Goal: Task Accomplishment & Management: Manage account settings

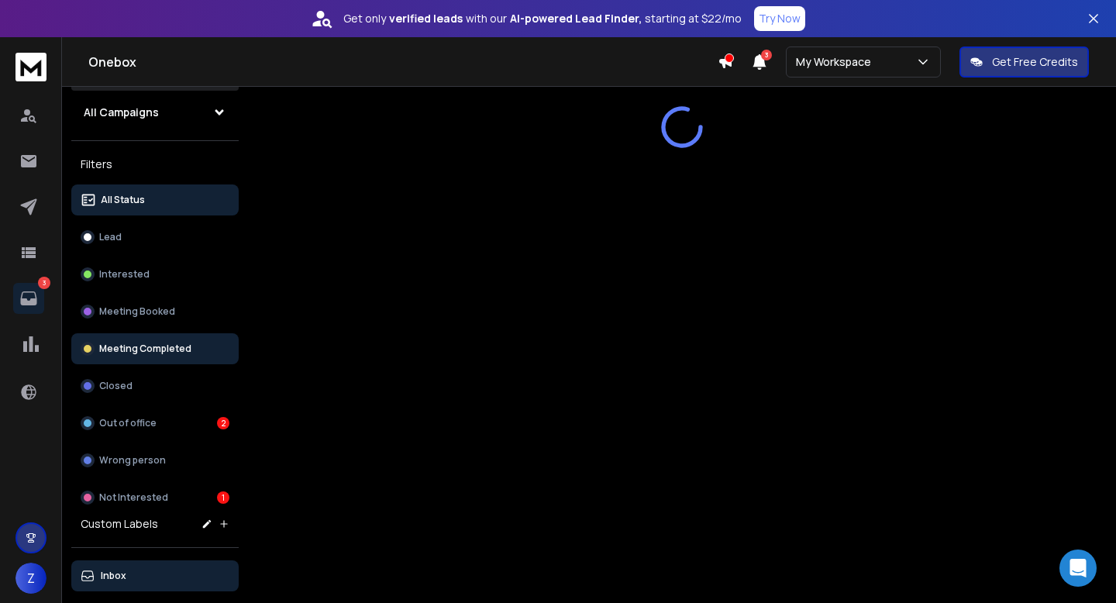
scroll to position [68, 0]
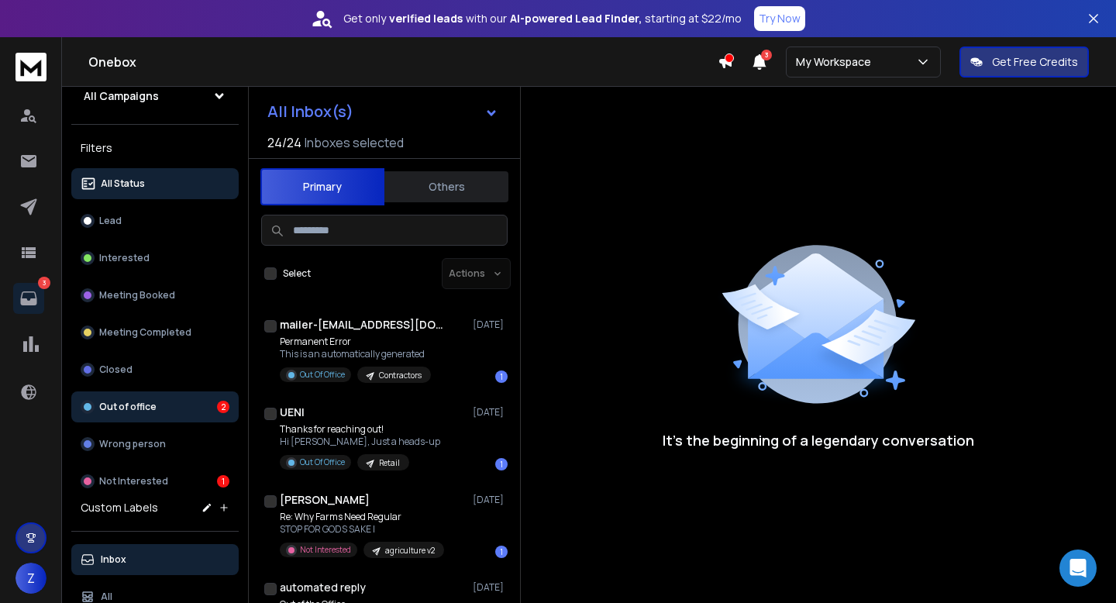
click at [140, 394] on button "Out of office 2" at bounding box center [154, 406] width 167 height 31
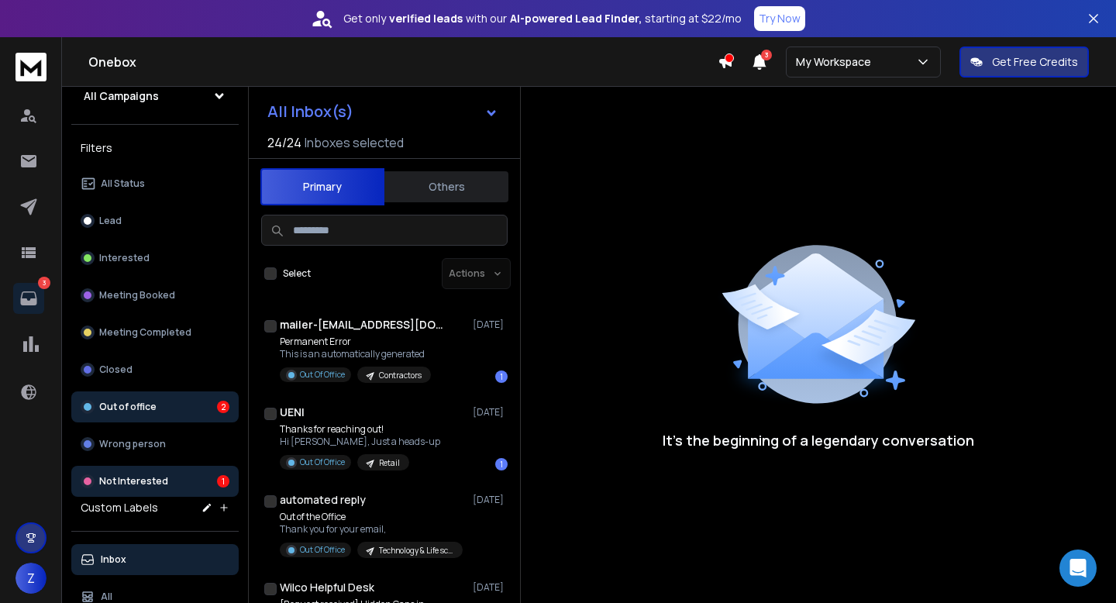
click at [172, 491] on button "Not Interested 1" at bounding box center [154, 481] width 167 height 31
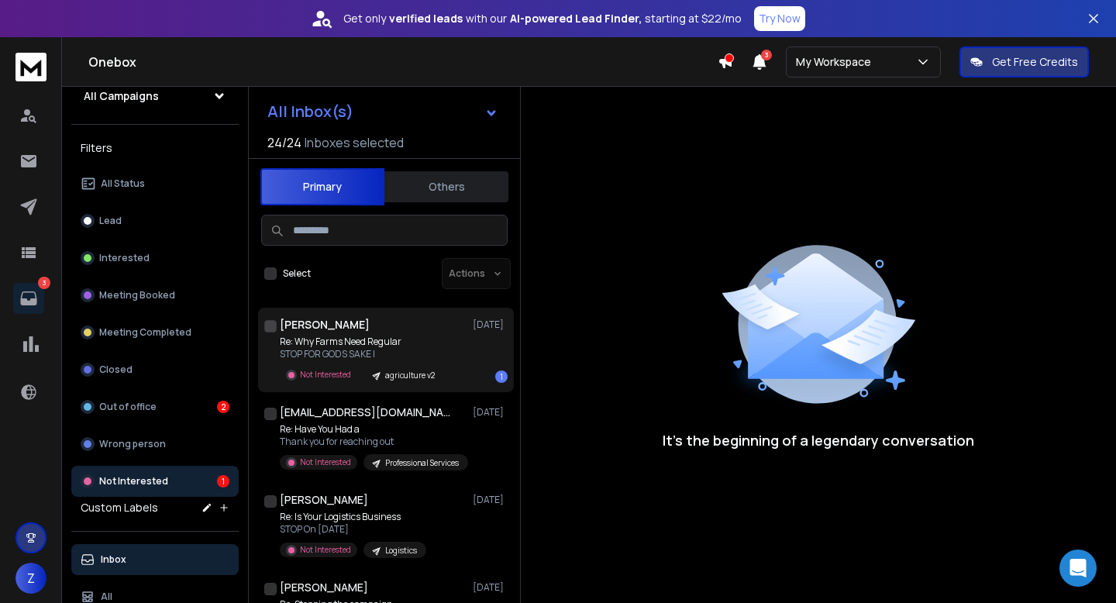
click at [403, 339] on p "Re: Why Farms Need Regular" at bounding box center [362, 342] width 164 height 12
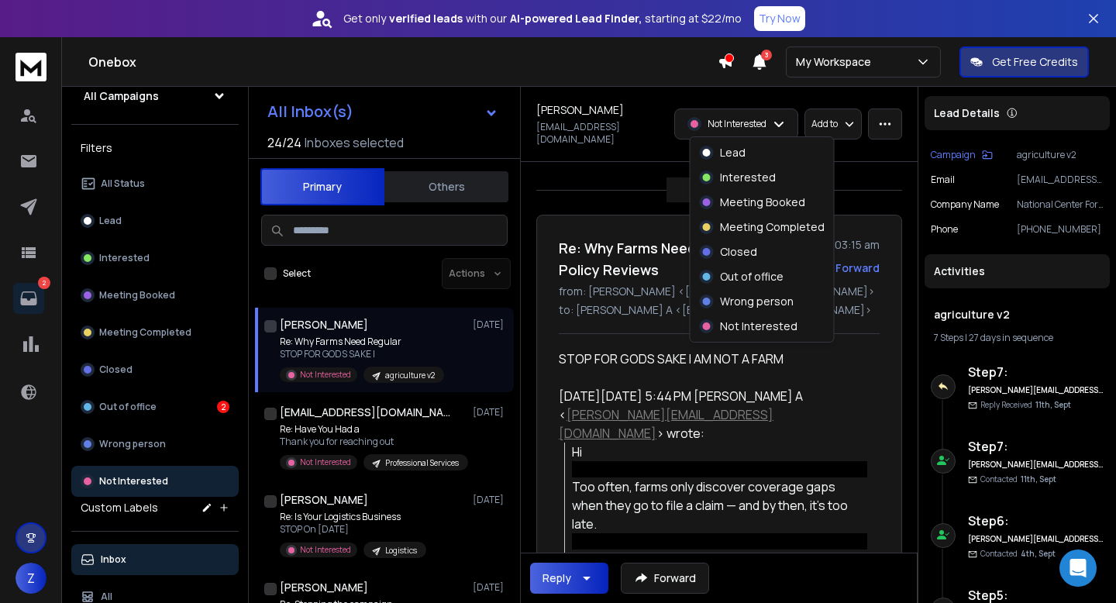
click at [785, 118] on icon at bounding box center [779, 124] width 12 height 12
click at [853, 177] on div "[DATE]" at bounding box center [719, 189] width 366 height 25
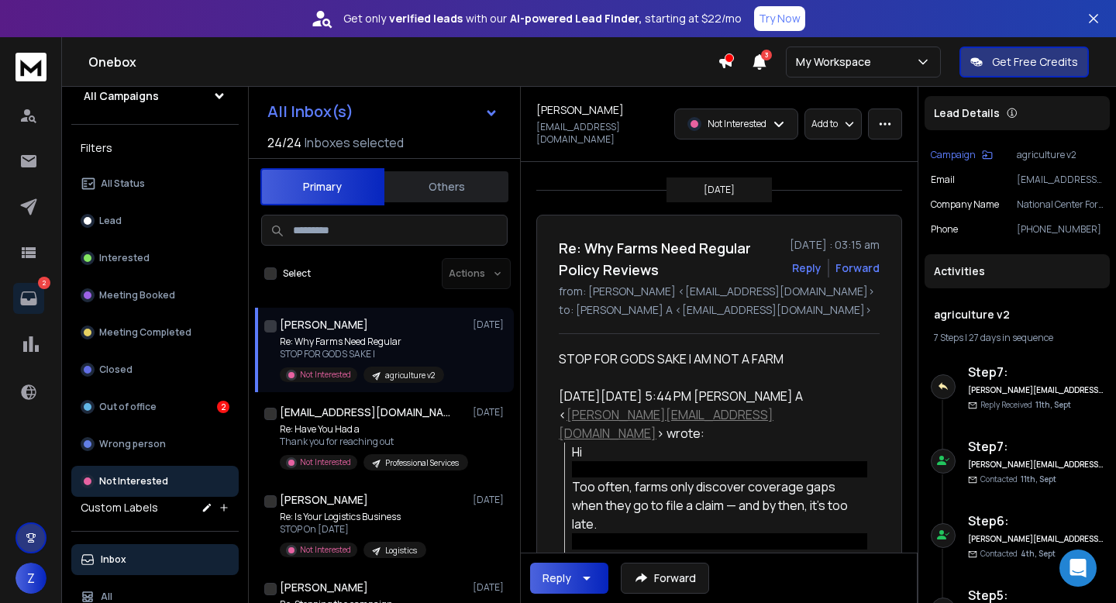
click at [892, 120] on icon "button" at bounding box center [885, 124] width 14 height 14
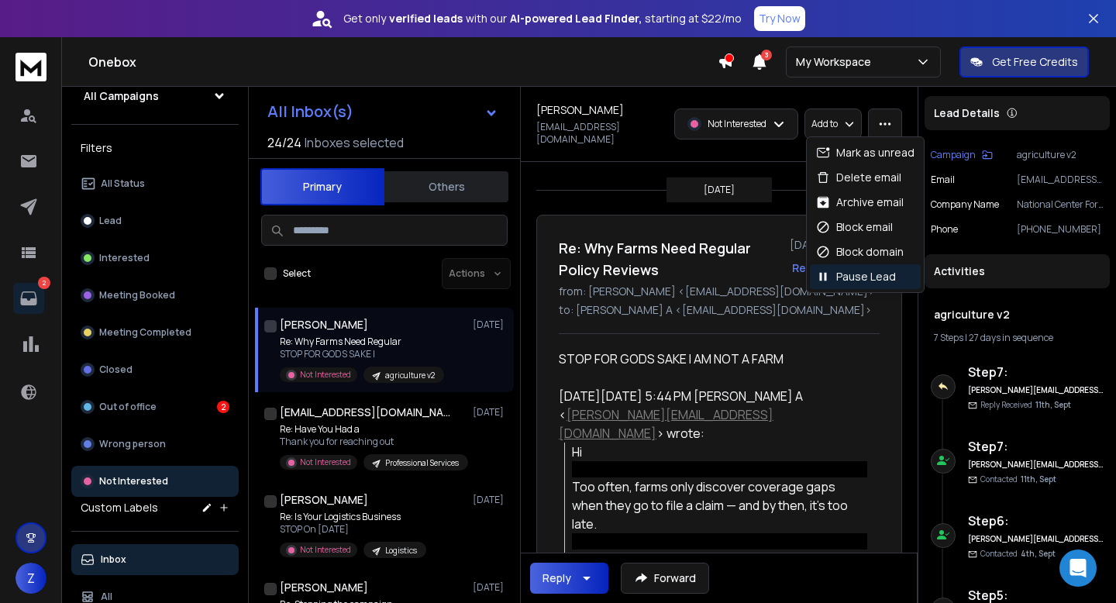
click at [863, 276] on div "Pause Lead" at bounding box center [856, 277] width 80 height 16
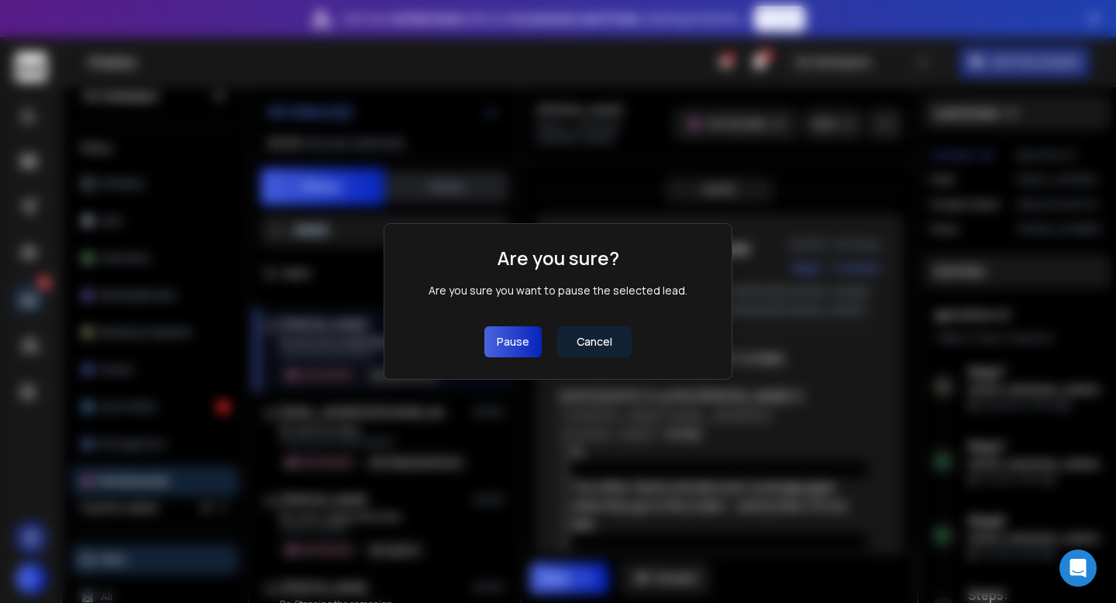
click at [501, 343] on button "Pause" at bounding box center [512, 341] width 57 height 31
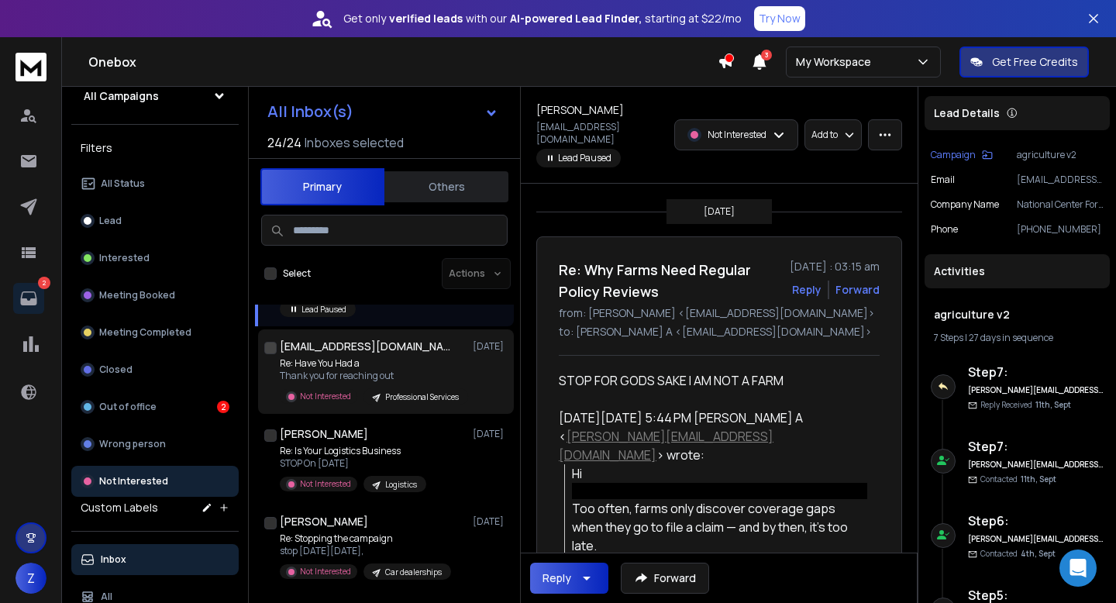
scroll to position [89, 0]
click at [413, 343] on div "[EMAIL_ADDRESS][DOMAIN_NAME] [DATE]" at bounding box center [394, 346] width 228 height 16
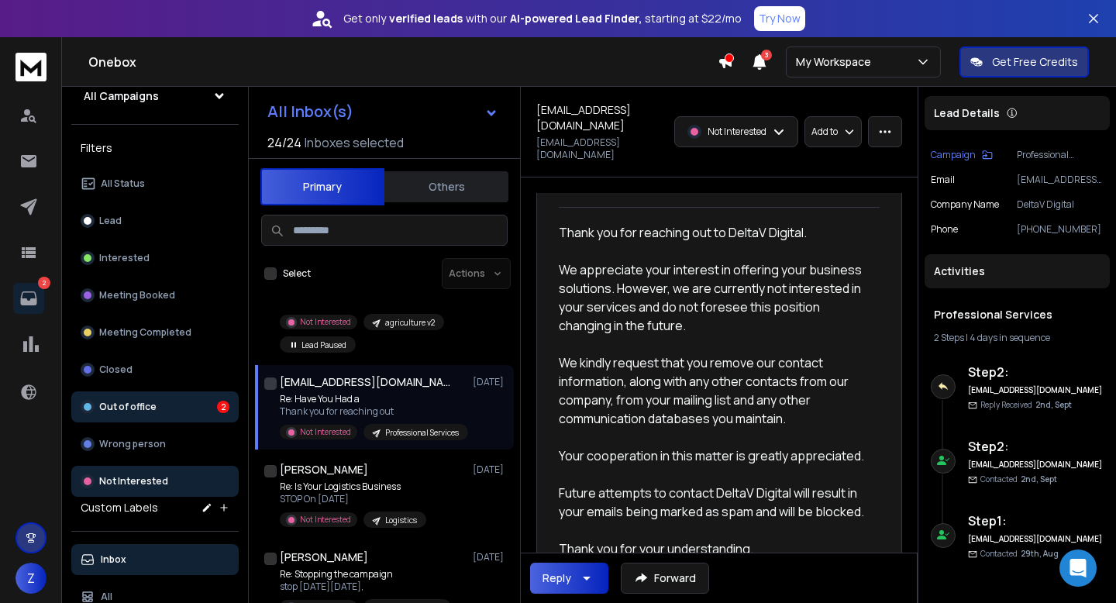
scroll to position [0, 0]
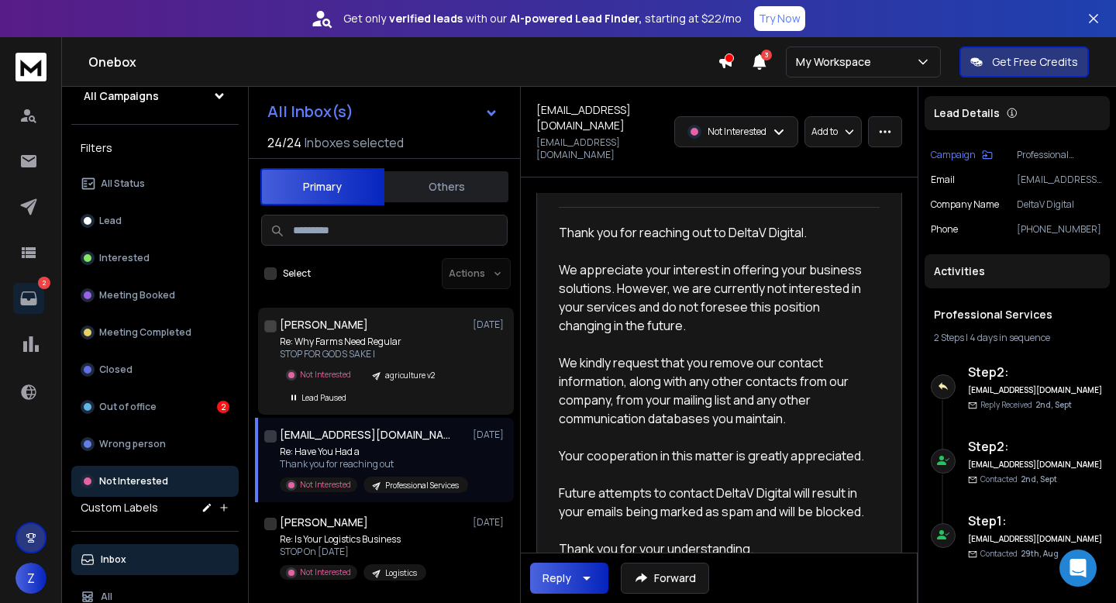
click at [105, 398] on button "Out of office 2" at bounding box center [154, 406] width 167 height 31
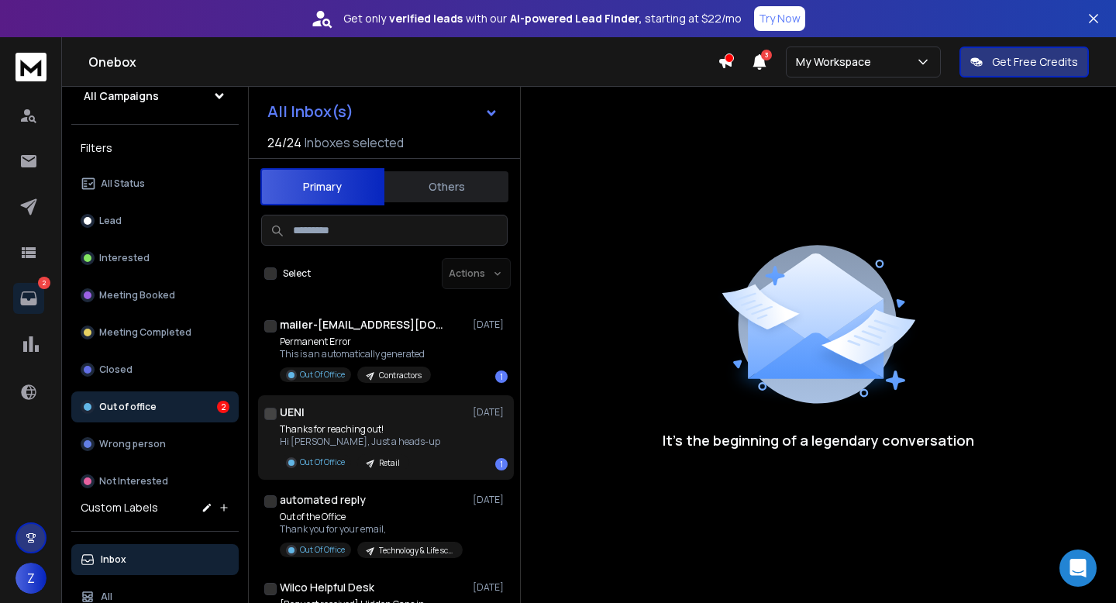
click at [409, 416] on div "UENI [DATE]" at bounding box center [394, 413] width 228 height 16
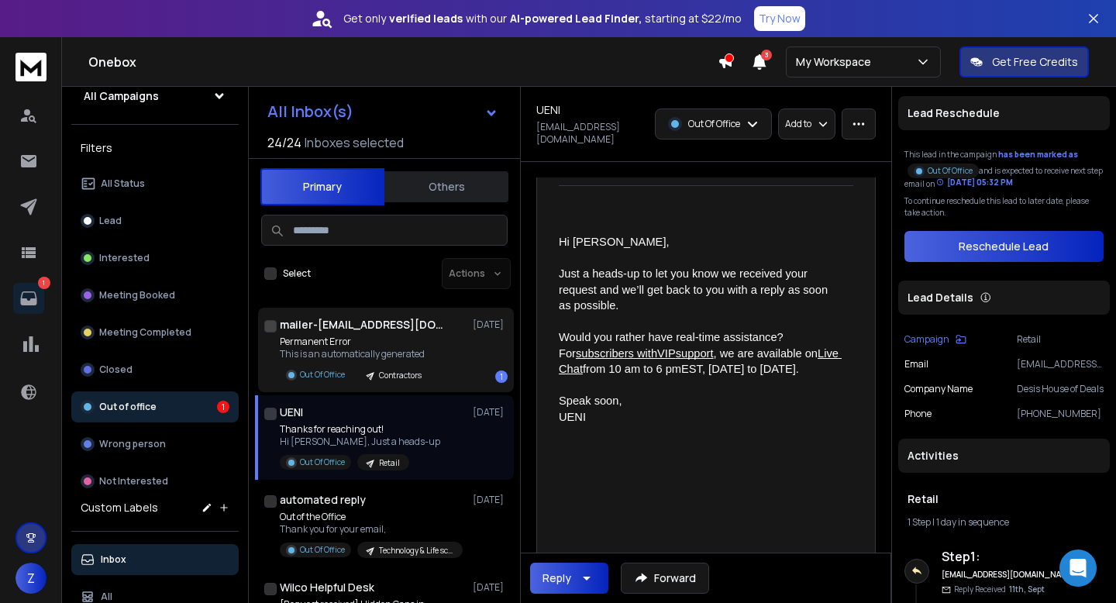
click at [339, 352] on p "This is an automatically generated" at bounding box center [355, 354] width 151 height 12
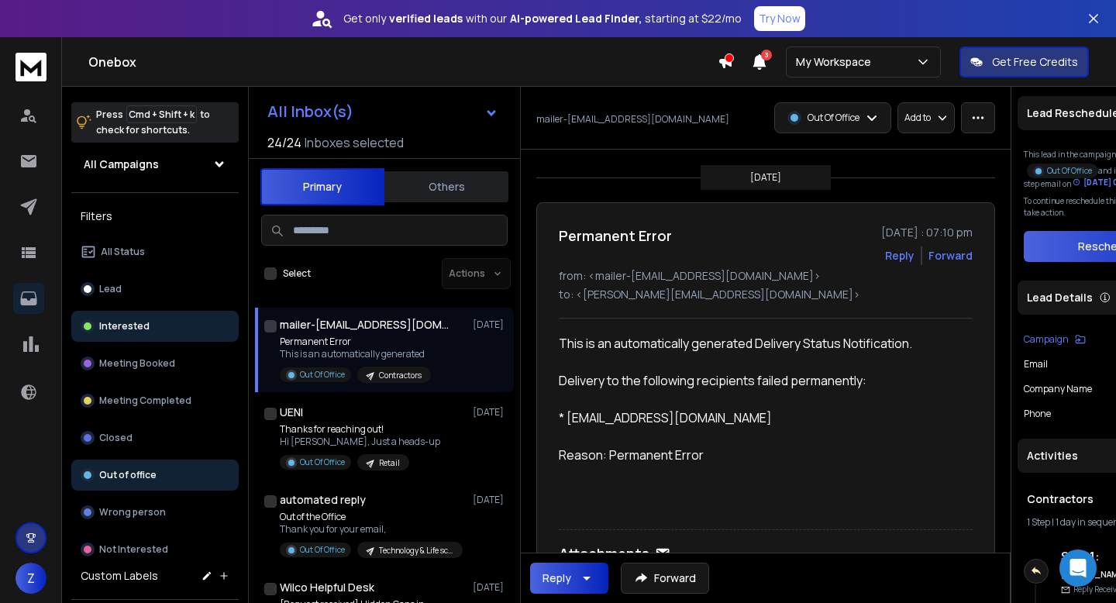
click at [145, 316] on button "Interested" at bounding box center [154, 326] width 167 height 31
